Goal: Task Accomplishment & Management: Manage account settings

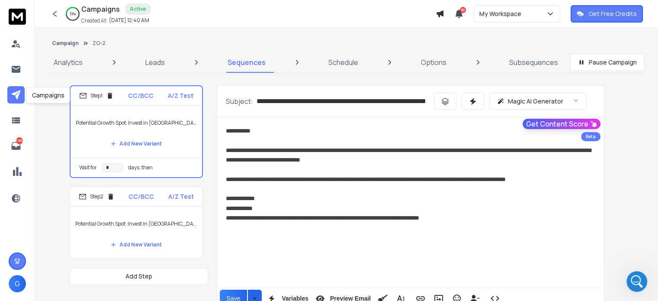
click at [21, 96] on icon at bounding box center [16, 95] width 10 height 10
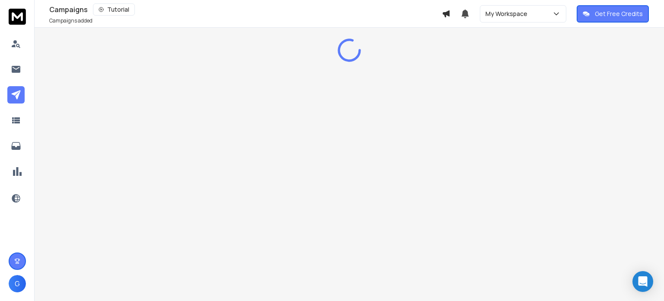
click at [215, 162] on div "ReferralStack Unlock AI-powered affiliate growth Lifetime Deals available! Clai…" at bounding box center [332, 150] width 664 height 301
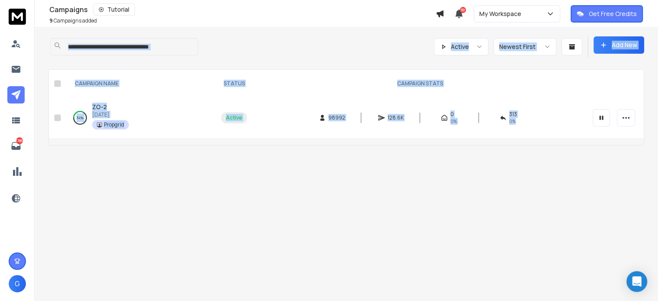
click at [265, 184] on div "Campaigns 9 Campaigns Added Active Newest First Add New CAMPAIGN NAME STATUS CA…" at bounding box center [346, 186] width 596 height 301
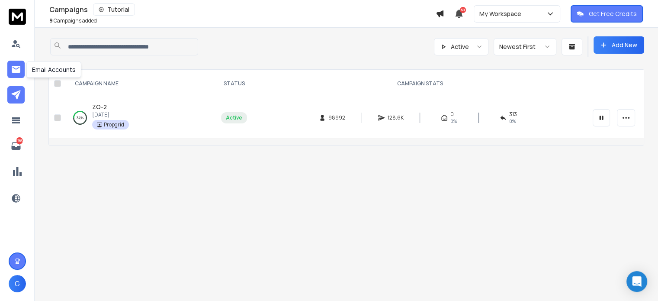
click at [9, 67] on link at bounding box center [15, 69] width 17 height 17
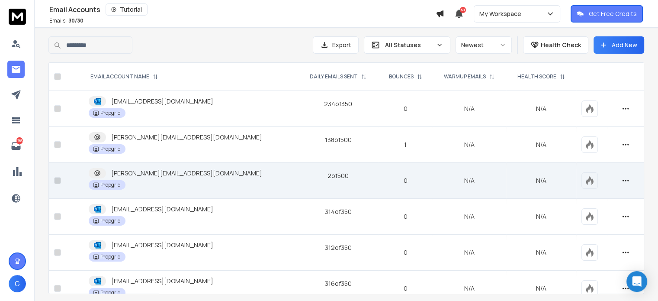
click at [298, 173] on td "2 of 500" at bounding box center [338, 174] width 80 height 22
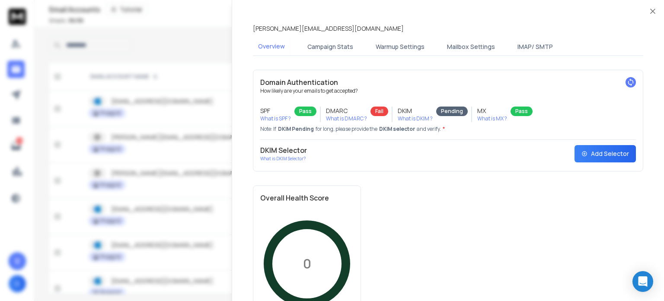
click at [324, 23] on div "[PERSON_NAME][EMAIL_ADDRESS][DOMAIN_NAME] Overview Campaign Stats Warmup Settin…" at bounding box center [448, 191] width 411 height 362
click at [173, 29] on div at bounding box center [332, 150] width 664 height 301
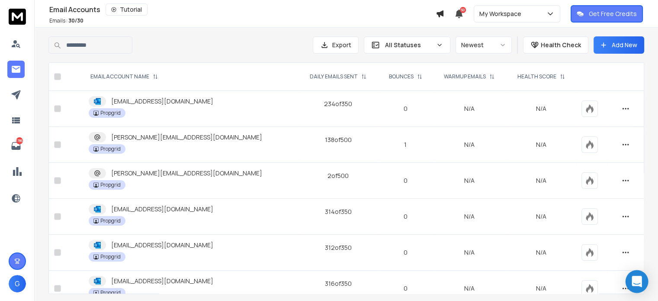
click at [640, 280] on icon "Open Intercom Messenger" at bounding box center [637, 281] width 10 height 11
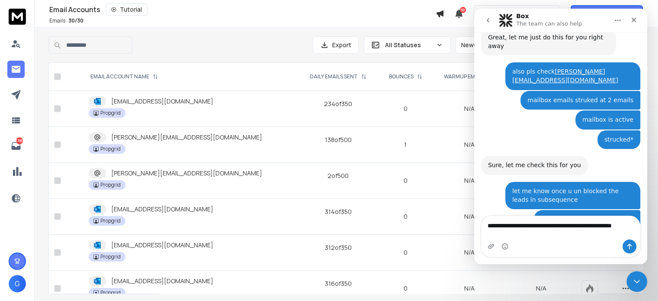
scroll to position [7648, 0]
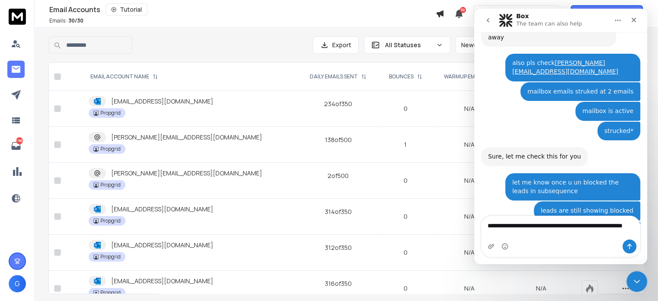
type textarea "**********"
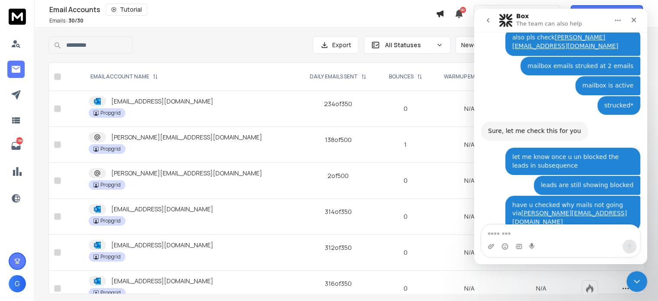
scroll to position [7674, 0]
type textarea "**********"
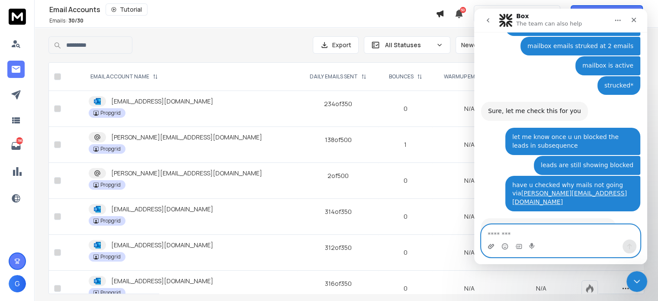
click at [488, 245] on icon "Upload attachment" at bounding box center [491, 246] width 7 height 7
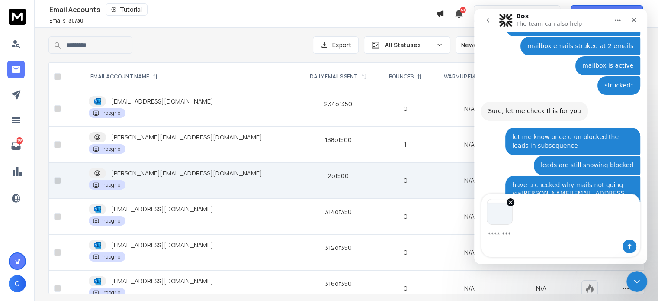
scroll to position [7725, 0]
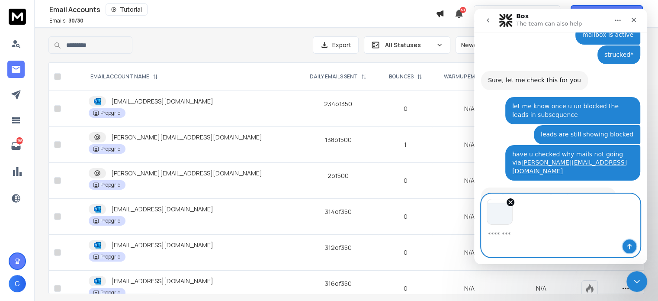
click at [629, 244] on icon "Send a message…" at bounding box center [629, 247] width 5 height 6
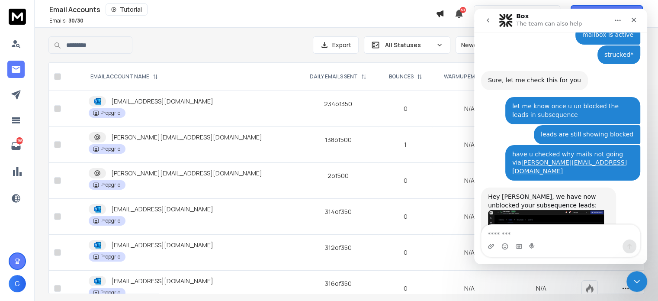
scroll to position [7717, 0]
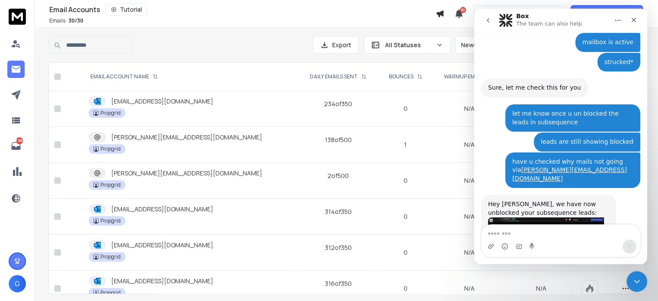
click at [542, 234] on textarea "Message…" at bounding box center [560, 232] width 158 height 15
click at [636, 284] on icon "Close Intercom Messenger" at bounding box center [635, 280] width 10 height 10
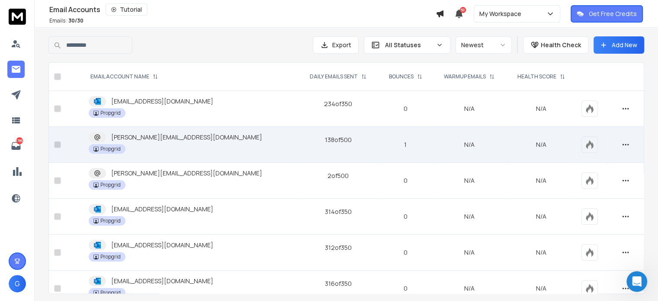
click at [220, 148] on div "Propgrid" at bounding box center [191, 149] width 204 height 10
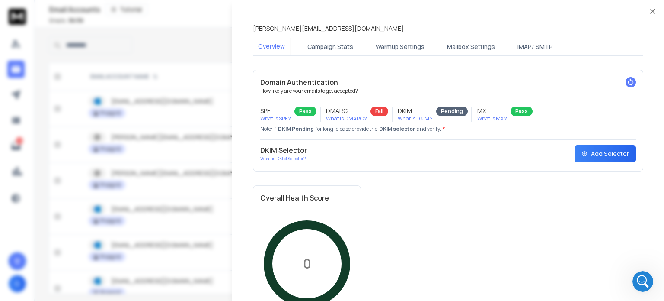
click at [469, 44] on button "Mailbox Settings" at bounding box center [471, 46] width 58 height 19
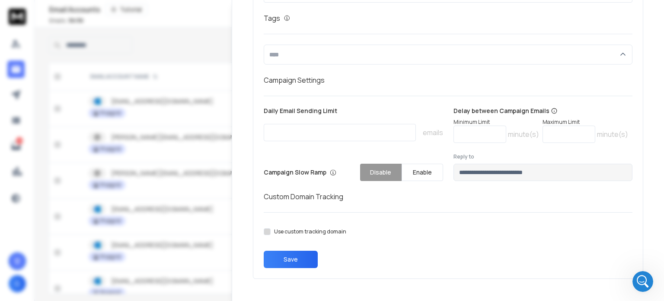
scroll to position [216, 0]
drag, startPoint x: 474, startPoint y: 135, endPoint x: 315, endPoint y: 128, distance: 159.3
click at [346, 132] on div "Daily Email Sending Limit *** emails Delay between Campaign Emails Minimum Limi…" at bounding box center [448, 143] width 369 height 74
type input "*"
drag, startPoint x: 565, startPoint y: 132, endPoint x: 475, endPoint y: 142, distance: 89.7
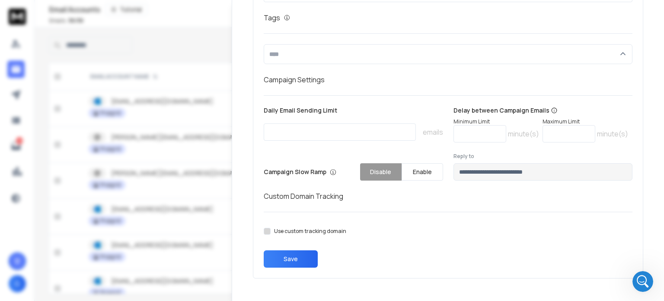
click at [478, 142] on div "Daily Email Sending Limit *** emails Delay between Campaign Emails Minimum Limi…" at bounding box center [448, 143] width 369 height 74
type input "*"
click at [360, 141] on div "Daily Email Sending Limit *** emails Delay between Campaign Emails Minimum Limi…" at bounding box center [448, 143] width 369 height 74
type input "*"
click at [451, 144] on div "Daily Email Sending Limit *** emails Delay between Campaign Emails Minimum Limi…" at bounding box center [448, 143] width 369 height 74
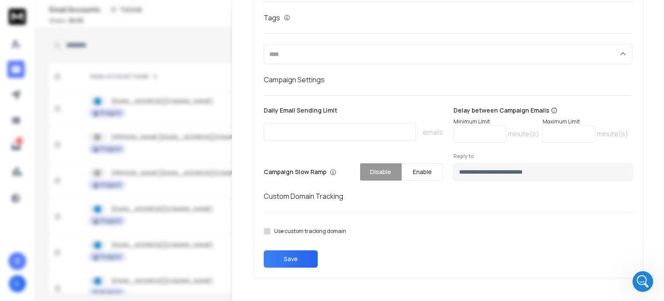
type input "*"
click at [301, 261] on button "Save" at bounding box center [291, 258] width 54 height 17
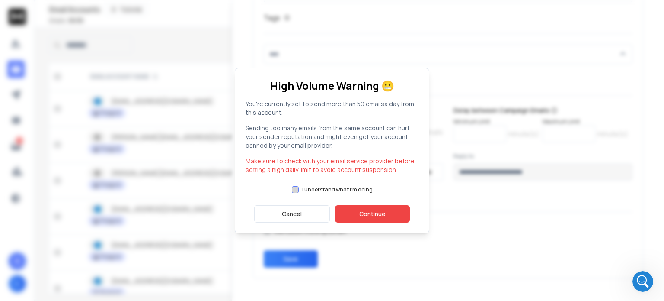
click at [298, 189] on button "I understand what I'm doing" at bounding box center [295, 189] width 7 height 7
click at [383, 217] on button "Continue" at bounding box center [372, 213] width 75 height 17
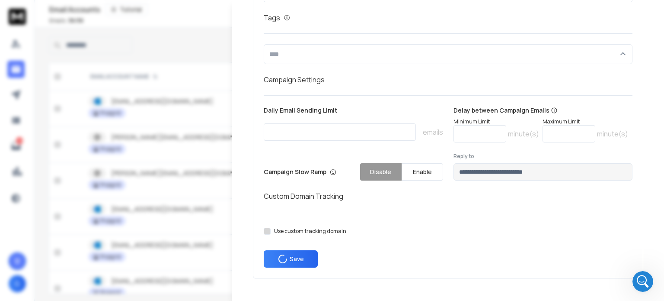
scroll to position [0, 0]
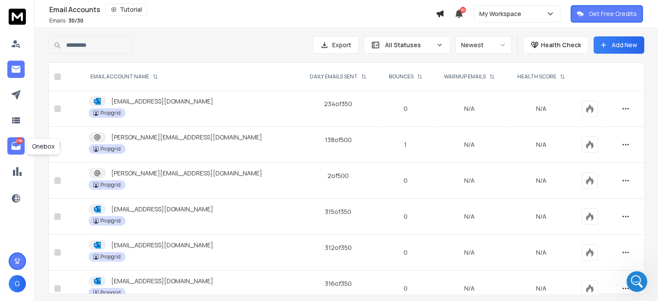
click at [15, 150] on icon at bounding box center [15, 146] width 9 height 8
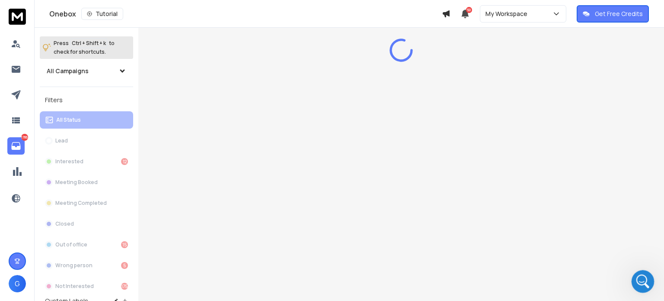
click at [640, 289] on div "Open Intercom Messenger" at bounding box center [642, 280] width 29 height 29
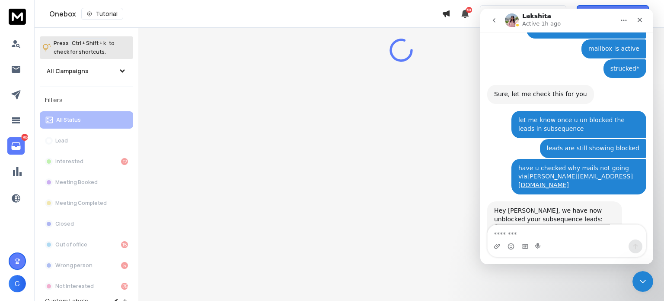
scroll to position [7717, 0]
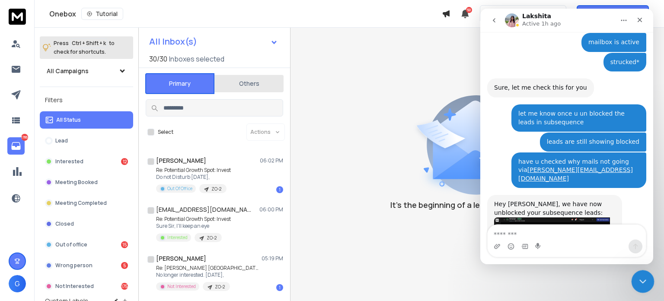
click at [642, 279] on icon "Close Intercom Messenger" at bounding box center [642, 280] width 10 height 10
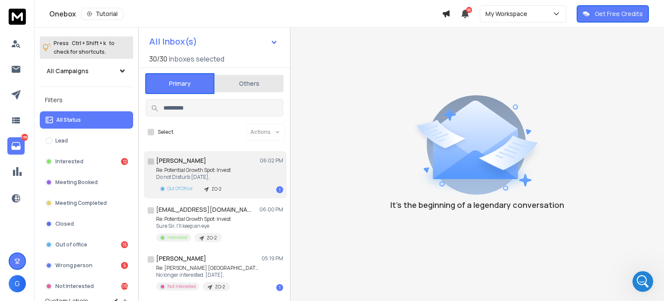
click at [199, 170] on p "Re: Potential Growth Spot: Invest" at bounding box center [193, 170] width 75 height 7
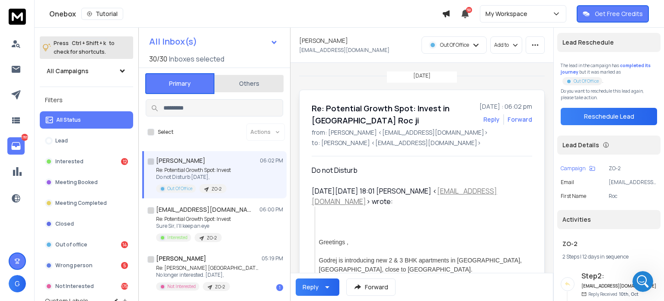
scroll to position [0, 0]
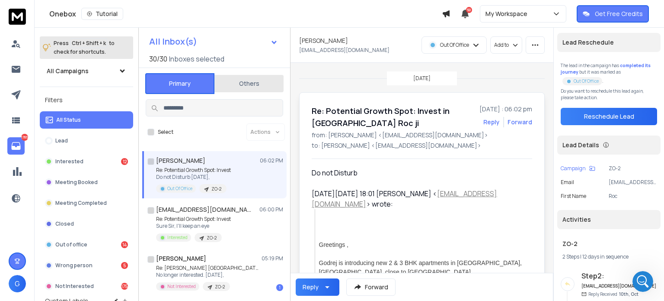
click at [464, 51] on div "Out Of Office" at bounding box center [454, 45] width 64 height 16
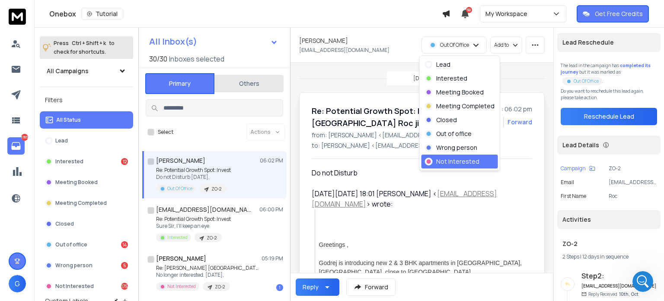
click at [445, 164] on p "Not Interested" at bounding box center [457, 161] width 43 height 9
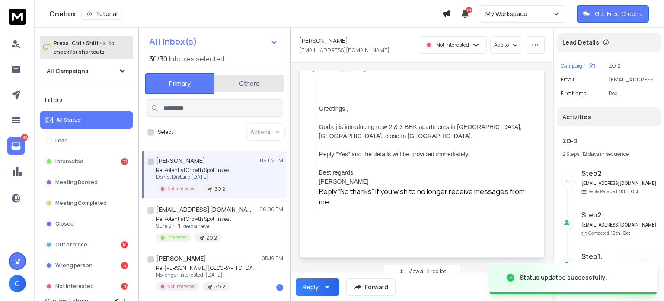
scroll to position [161, 0]
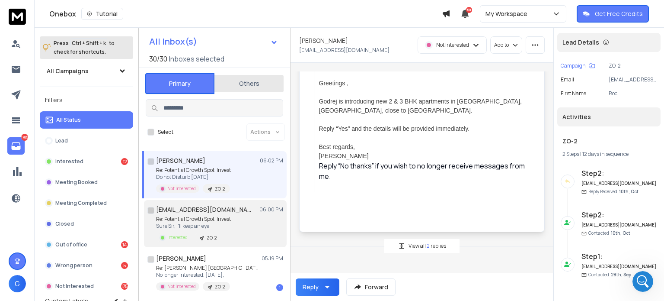
click at [213, 220] on p "Re: Potential Growth Spot: Invest" at bounding box center [193, 218] width 75 height 7
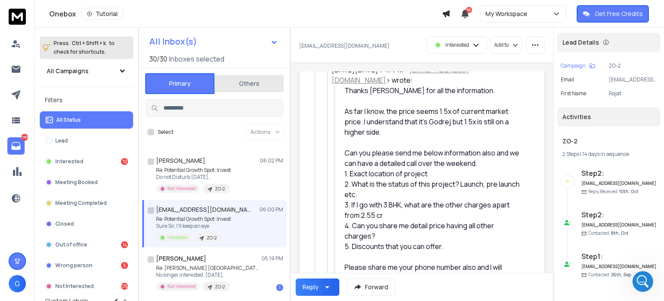
scroll to position [550, 0]
drag, startPoint x: 287, startPoint y: 160, endPoint x: 287, endPoint y: 165, distance: 4.8
click at [287, 165] on div "[PERSON_NAME] 06:02 PM Re: Potential Growth Spot: Invest Do not Disturb [DATE],…" at bounding box center [214, 260] width 151 height 222
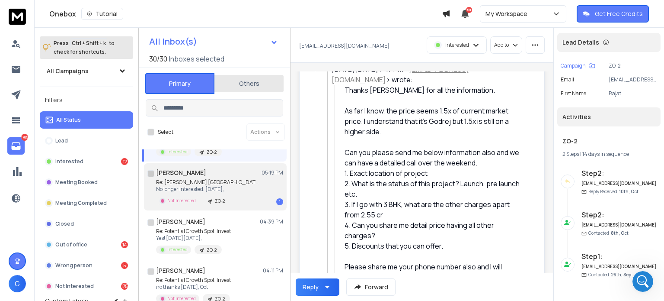
scroll to position [86, 0]
click at [242, 178] on div "[PERSON_NAME] 05:19 PM Re: [PERSON_NAME] [GEOGRAPHIC_DATA] No longer interested…" at bounding box center [219, 186] width 127 height 37
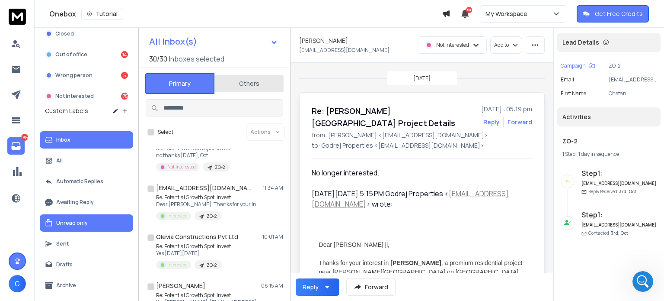
scroll to position [218, 0]
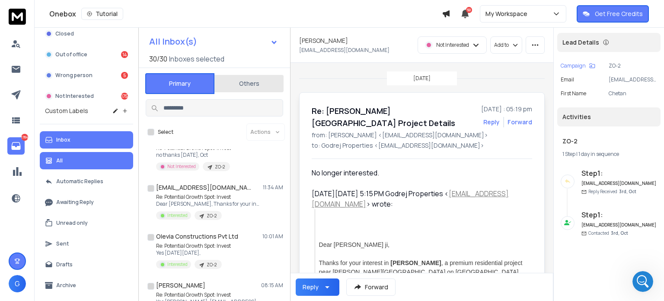
click at [71, 152] on button "All" at bounding box center [86, 160] width 93 height 17
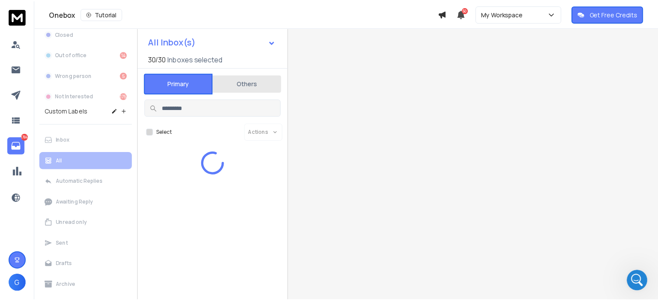
scroll to position [0, 0]
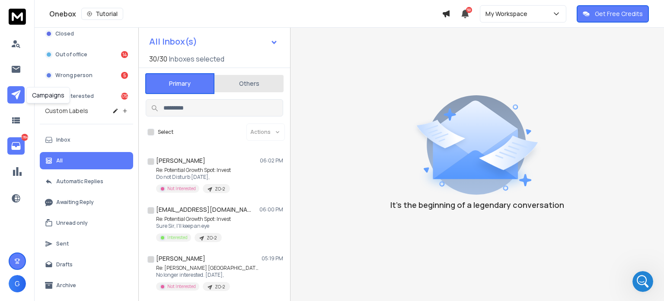
click at [11, 93] on icon at bounding box center [16, 95] width 10 height 10
